Goal: Task Accomplishment & Management: Manage account settings

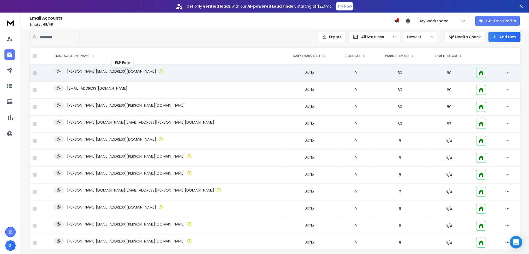
click at [159, 71] on icon at bounding box center [161, 71] width 4 height 4
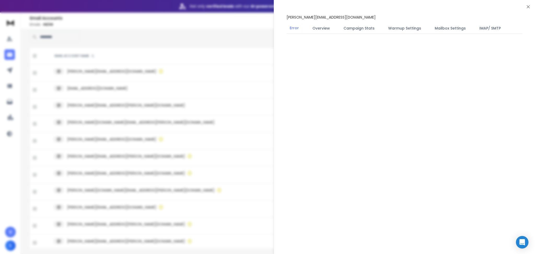
click at [176, 134] on div at bounding box center [267, 127] width 535 height 254
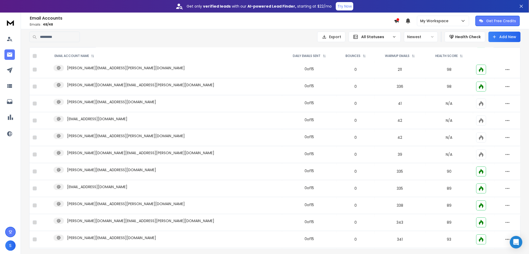
scroll to position [391, 0]
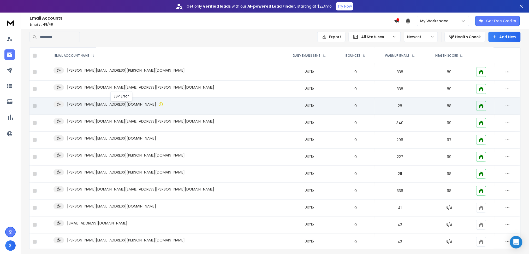
click at [158, 105] on icon at bounding box center [160, 104] width 5 height 5
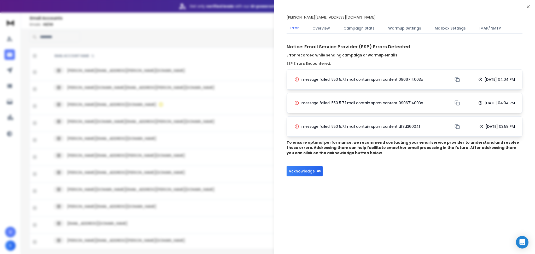
click at [314, 172] on button "Acknowledge" at bounding box center [304, 171] width 36 height 10
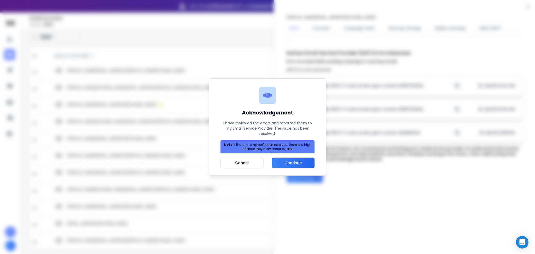
click at [293, 166] on button "Continue" at bounding box center [293, 162] width 43 height 10
click at [293, 163] on div "Cancel Continue" at bounding box center [267, 162] width 94 height 10
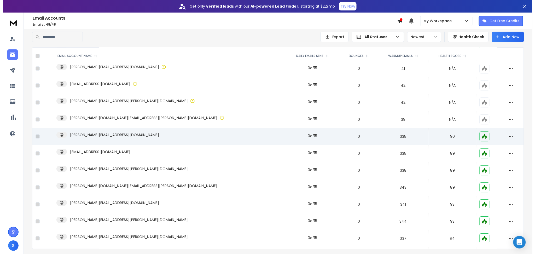
scroll to position [635, 0]
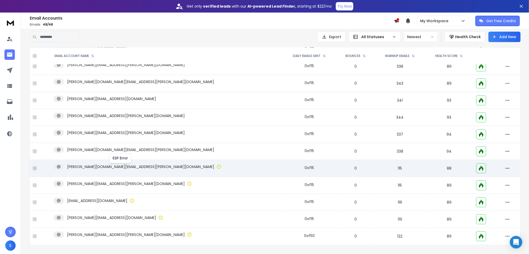
click at [217, 168] on icon at bounding box center [219, 167] width 4 height 4
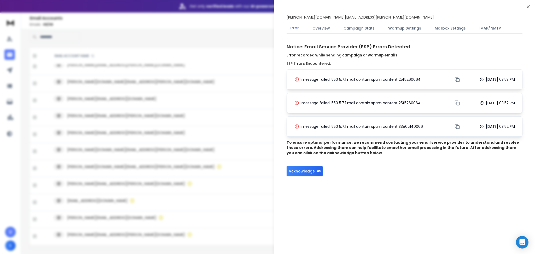
click at [312, 168] on button "Acknowledge" at bounding box center [304, 171] width 36 height 10
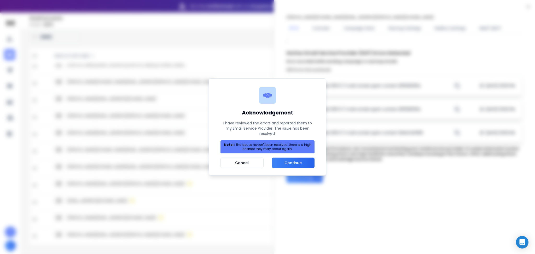
click at [293, 163] on button "Continue" at bounding box center [293, 162] width 43 height 10
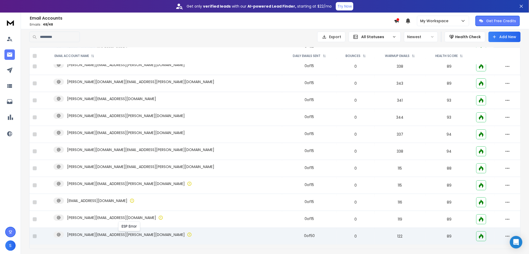
click at [187, 233] on icon at bounding box center [189, 234] width 5 height 5
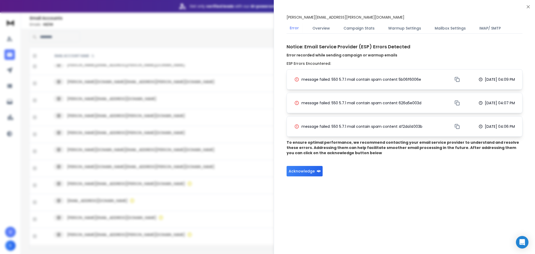
drag, startPoint x: 308, startPoint y: 164, endPoint x: 308, endPoint y: 169, distance: 5.2
click at [308, 164] on div "Notice: Email Service Provider (ESP) Errors Detected Error recorded while sendi…" at bounding box center [404, 109] width 236 height 133
click at [308, 169] on button "Acknowledge" at bounding box center [304, 171] width 36 height 10
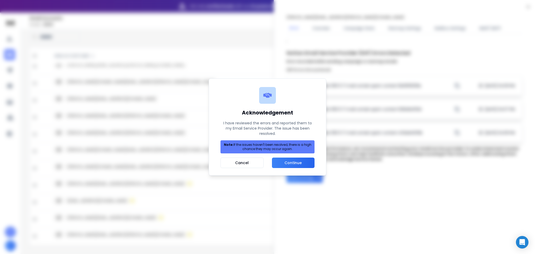
click at [296, 162] on button "Continue" at bounding box center [293, 162] width 43 height 10
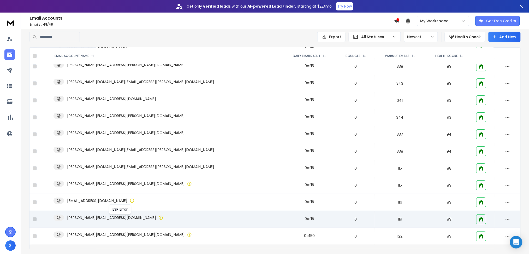
click at [158, 219] on icon at bounding box center [160, 217] width 5 height 5
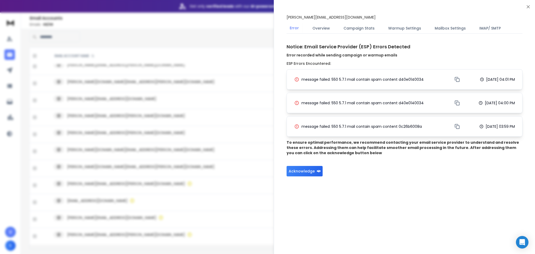
click at [308, 169] on button "Acknowledge" at bounding box center [304, 171] width 36 height 10
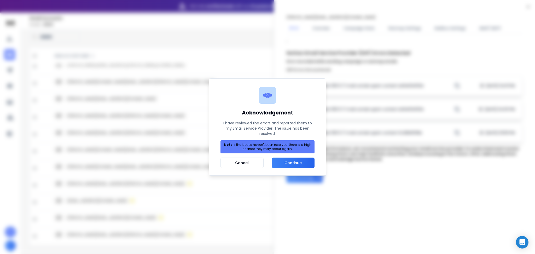
click at [295, 158] on button "Continue" at bounding box center [293, 162] width 43 height 10
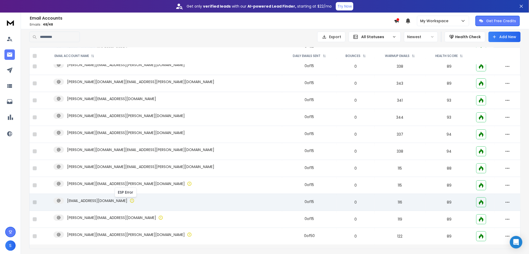
click at [130, 199] on icon at bounding box center [132, 200] width 5 height 5
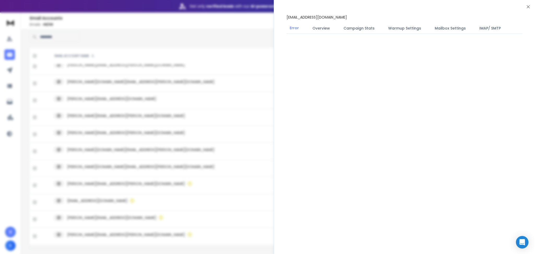
click at [310, 171] on div "Multi Select Table Sheet [EMAIL_ADDRESS][DOMAIN_NAME] Error Overview Campaign S…" at bounding box center [404, 127] width 261 height 254
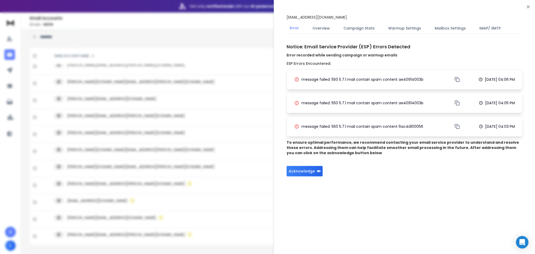
click at [319, 22] on div "[EMAIL_ADDRESS][DOMAIN_NAME] Error Overview Campaign Stats Warmup Settings Mail…" at bounding box center [404, 95] width 248 height 178
click at [320, 23] on button "Overview" at bounding box center [321, 27] width 24 height 11
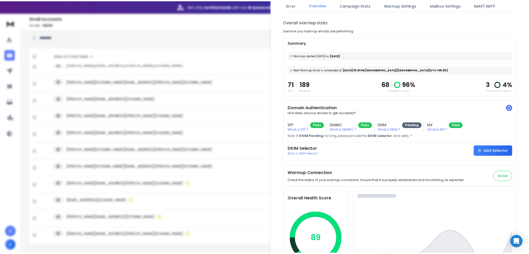
scroll to position [0, 0]
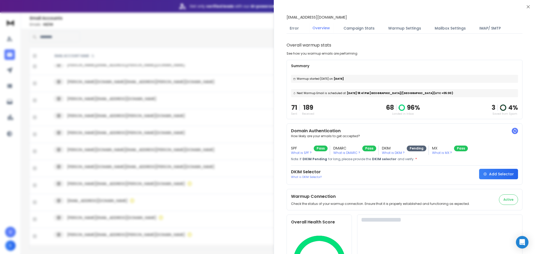
click at [295, 25] on button "Error" at bounding box center [293, 27] width 15 height 11
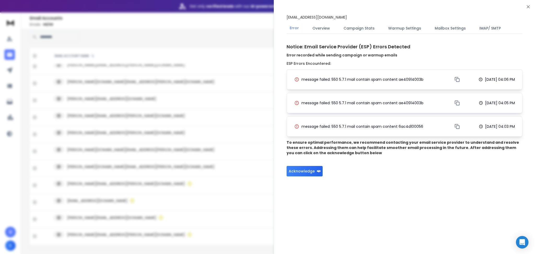
click at [306, 169] on button "Acknowledge" at bounding box center [304, 171] width 36 height 10
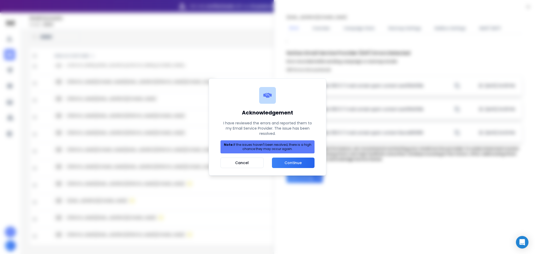
click at [294, 163] on button "Continue" at bounding box center [293, 162] width 43 height 10
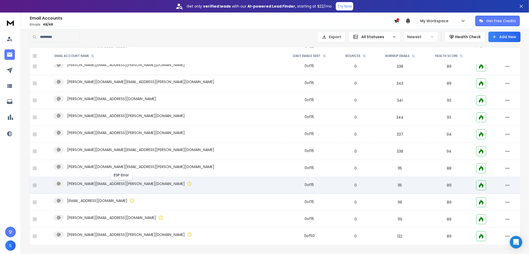
click at [187, 184] on icon at bounding box center [189, 183] width 5 height 5
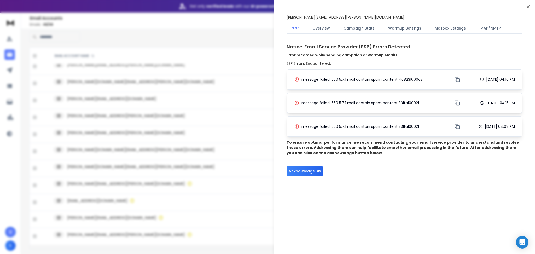
click at [307, 167] on button "Acknowledge" at bounding box center [304, 171] width 36 height 10
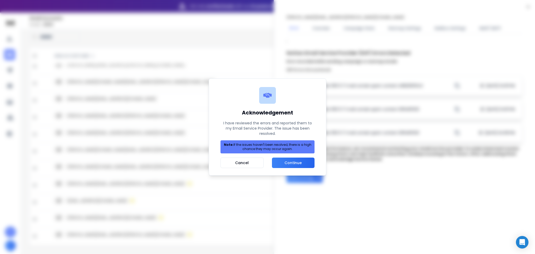
click at [308, 165] on button "Continue" at bounding box center [293, 162] width 43 height 10
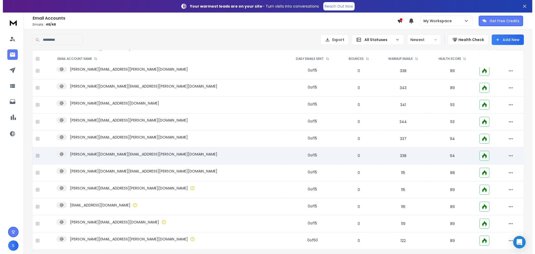
scroll to position [635, 0]
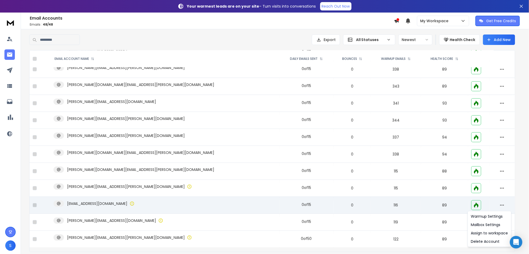
click at [500, 206] on icon at bounding box center [502, 205] width 5 height 5
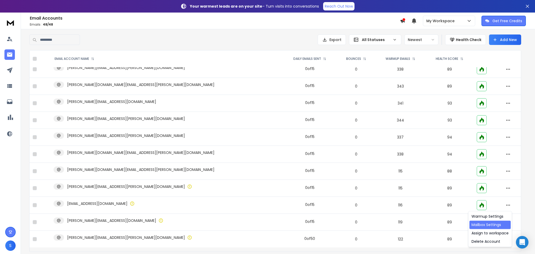
click at [491, 225] on div "Mailbox Settings" at bounding box center [489, 224] width 41 height 8
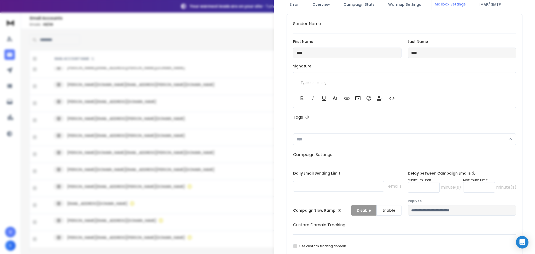
scroll to position [0, 0]
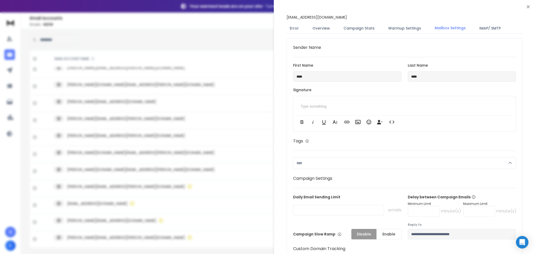
click at [411, 23] on button "Warmup Settings" at bounding box center [404, 27] width 39 height 11
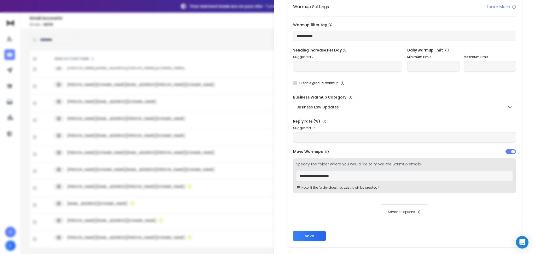
scroll to position [69, 0]
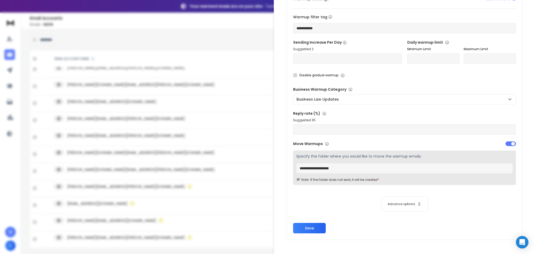
click at [414, 199] on div "Advance options" at bounding box center [404, 203] width 47 height 15
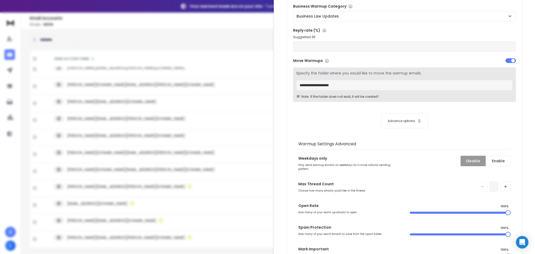
scroll to position [209, 0]
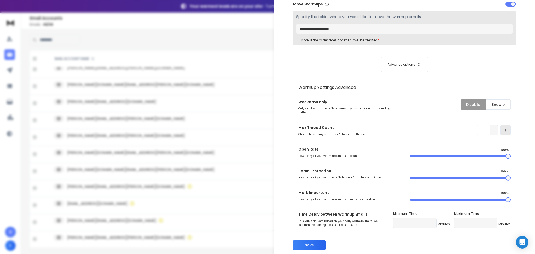
click at [504, 125] on button "button" at bounding box center [505, 130] width 10 height 10
type input "*"
click at [312, 244] on button "Save" at bounding box center [309, 245] width 33 height 10
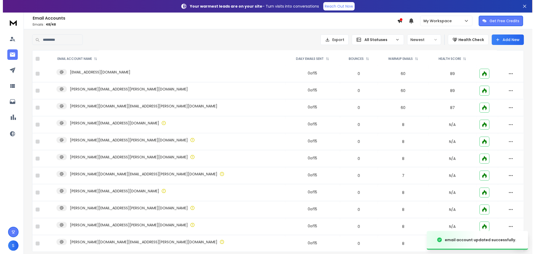
scroll to position [0, 0]
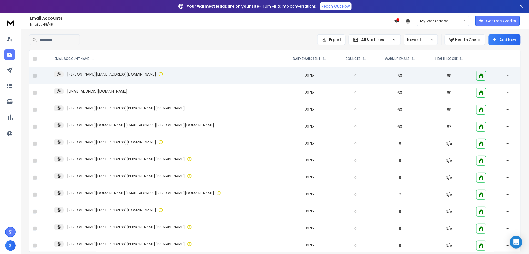
click at [159, 73] on icon at bounding box center [161, 74] width 4 height 4
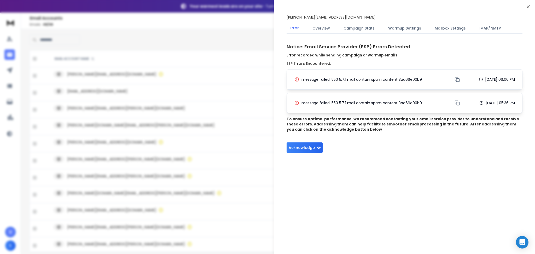
click at [324, 141] on div "Notice: Email Service Provider (ESP) Errors Detected Error recorded while sendi…" at bounding box center [404, 98] width 236 height 110
click at [317, 147] on icon at bounding box center [319, 147] width 4 height 2
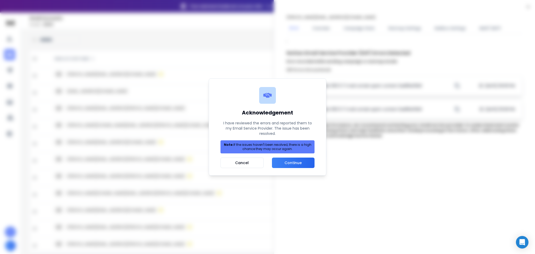
drag, startPoint x: 315, startPoint y: 158, endPoint x: 303, endPoint y: 165, distance: 13.8
click at [314, 159] on div "Acknowledgement I have reviewed the errors and reported them to my Email Servic…" at bounding box center [267, 127] width 102 height 82
click at [303, 165] on button "Continue" at bounding box center [293, 162] width 43 height 10
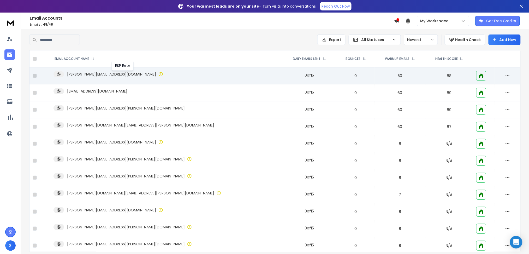
click at [158, 75] on icon at bounding box center [160, 74] width 5 height 5
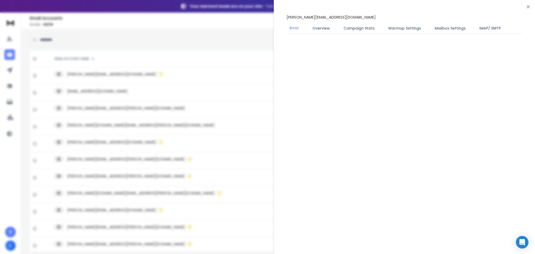
click at [314, 26] on button "Overview" at bounding box center [321, 27] width 24 height 11
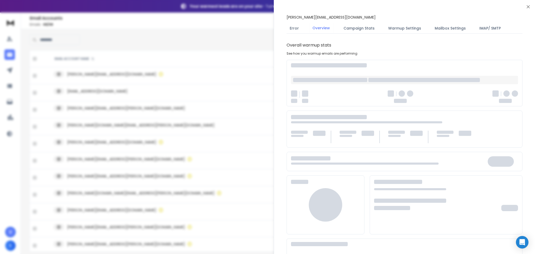
click at [360, 23] on button "Campaign Stats" at bounding box center [358, 27] width 37 height 11
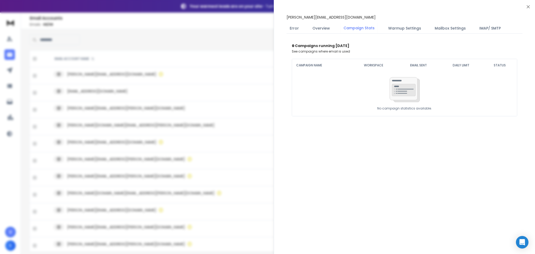
click at [406, 25] on button "Warmup Settings" at bounding box center [404, 27] width 39 height 11
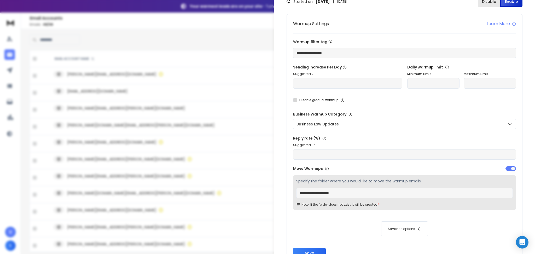
scroll to position [70, 0]
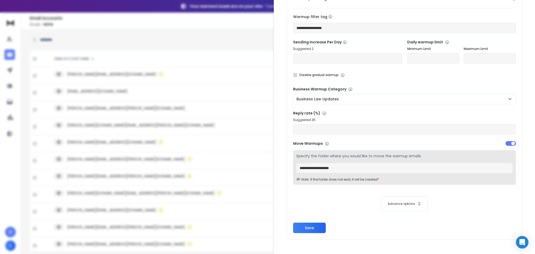
click at [423, 202] on div "Advance options" at bounding box center [404, 203] width 47 height 15
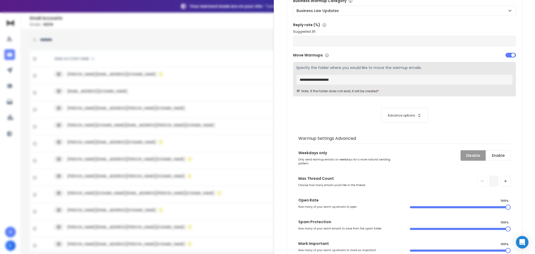
scroll to position [209, 0]
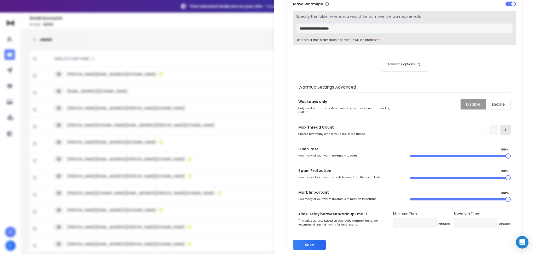
click at [506, 125] on button "button" at bounding box center [505, 130] width 10 height 10
type input "*"
click at [322, 230] on form "**********" at bounding box center [404, 53] width 223 height 394
click at [318, 235] on form "**********" at bounding box center [404, 53] width 223 height 394
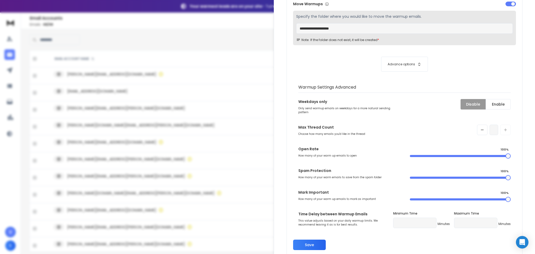
drag, startPoint x: 318, startPoint y: 238, endPoint x: 315, endPoint y: 238, distance: 3.0
click at [318, 239] on button "Save" at bounding box center [309, 244] width 33 height 10
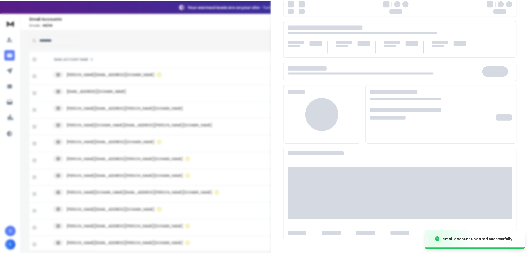
scroll to position [90, 0]
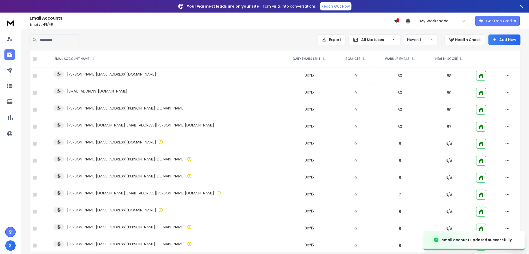
click at [282, 126] on td "0 of 15" at bounding box center [309, 125] width 55 height 14
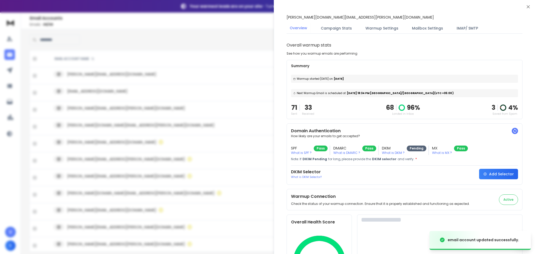
click at [246, 126] on div at bounding box center [267, 127] width 535 height 254
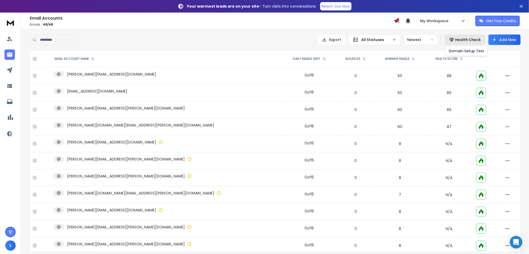
click at [478, 37] on p "Health Check" at bounding box center [469, 39] width 26 height 5
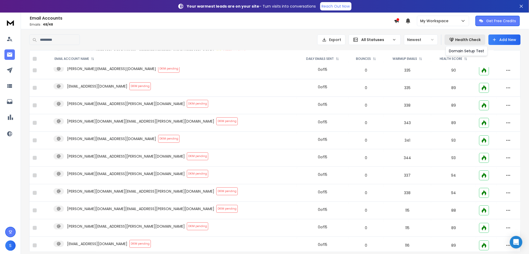
scroll to position [658, 0]
